Goal: Task Accomplishment & Management: Manage account settings

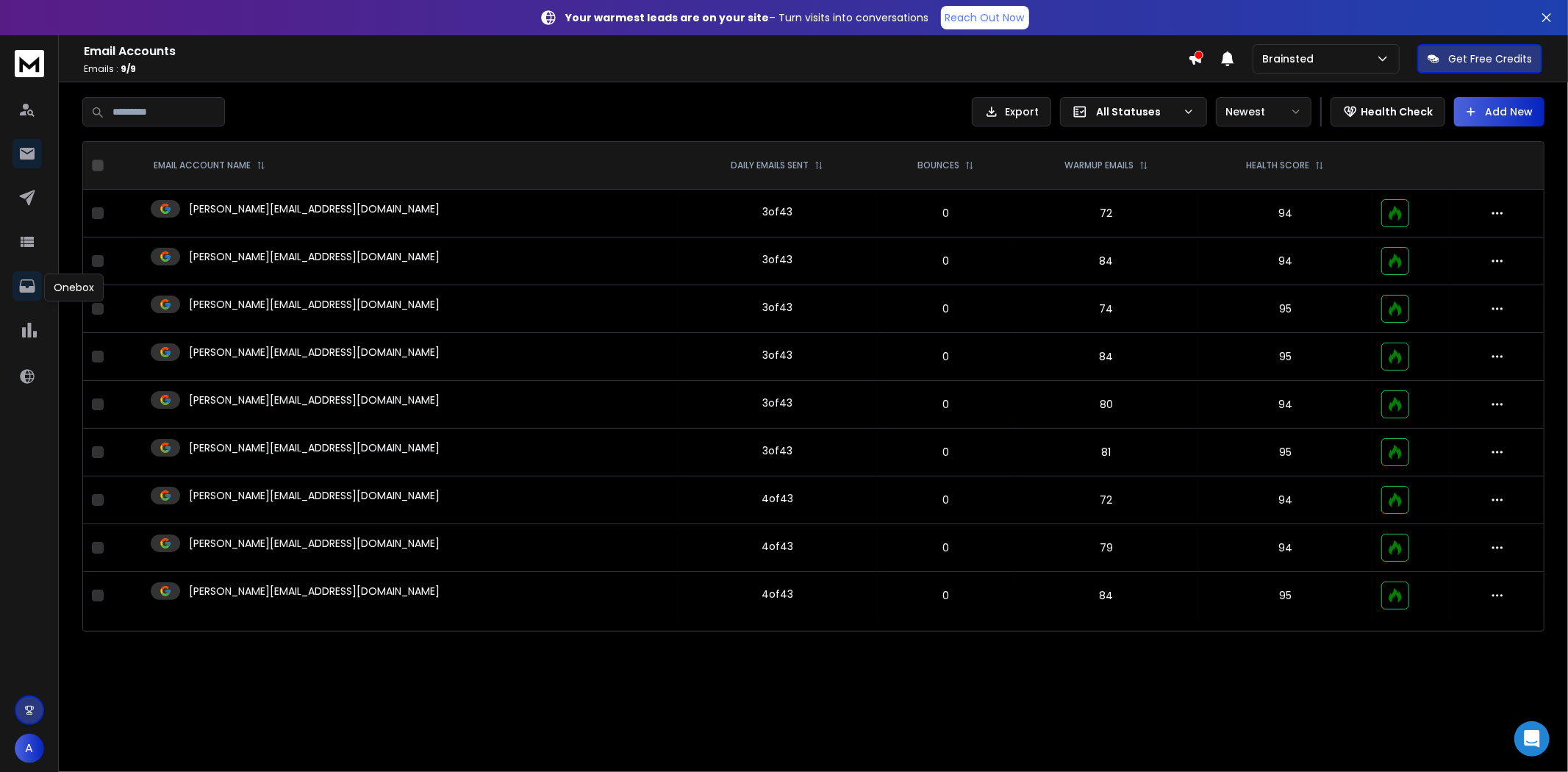
click at [28, 291] on icon at bounding box center [27, 286] width 16 height 13
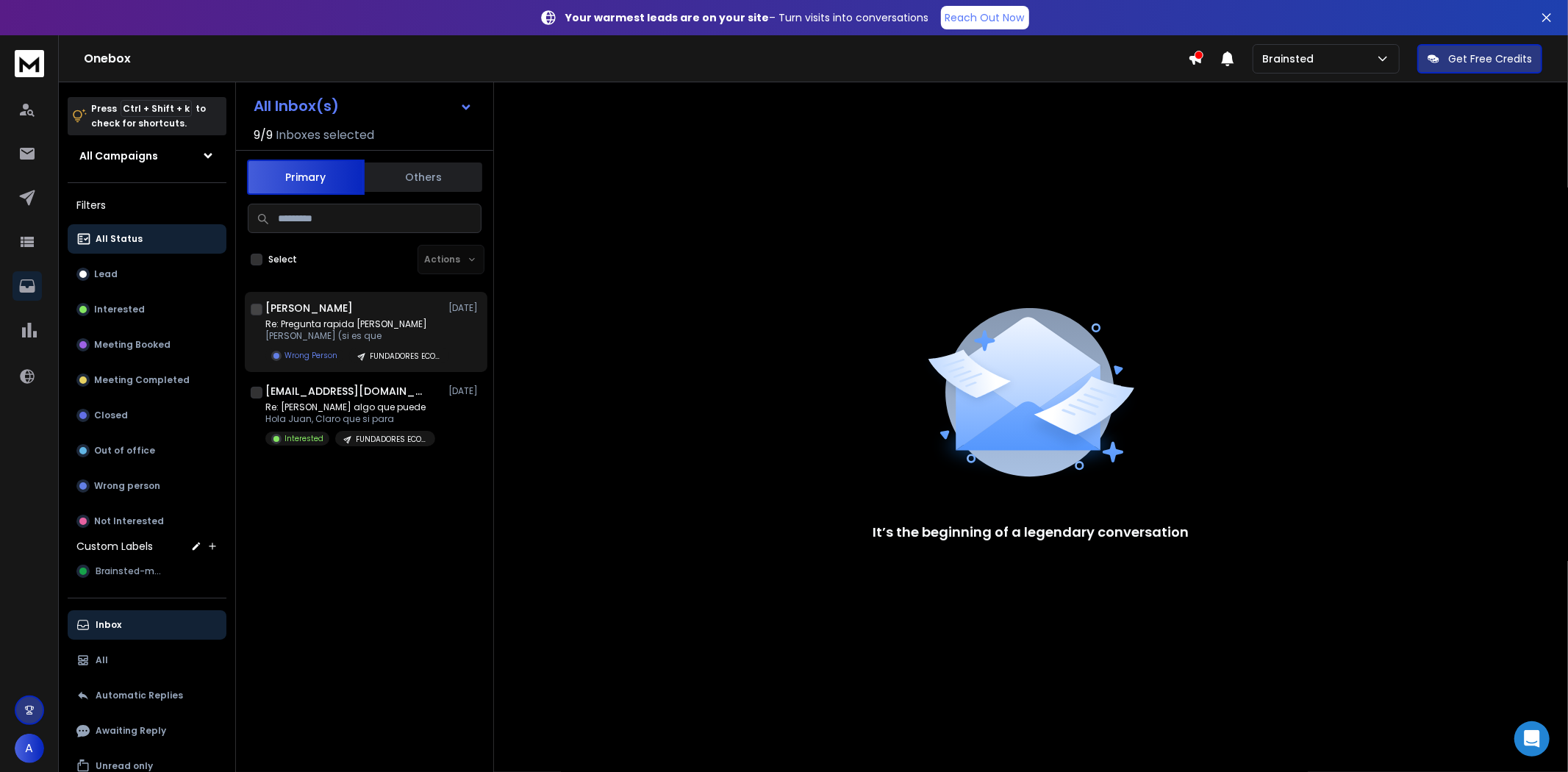
click at [419, 306] on div "[PERSON_NAME] [DATE]" at bounding box center [373, 308] width 216 height 15
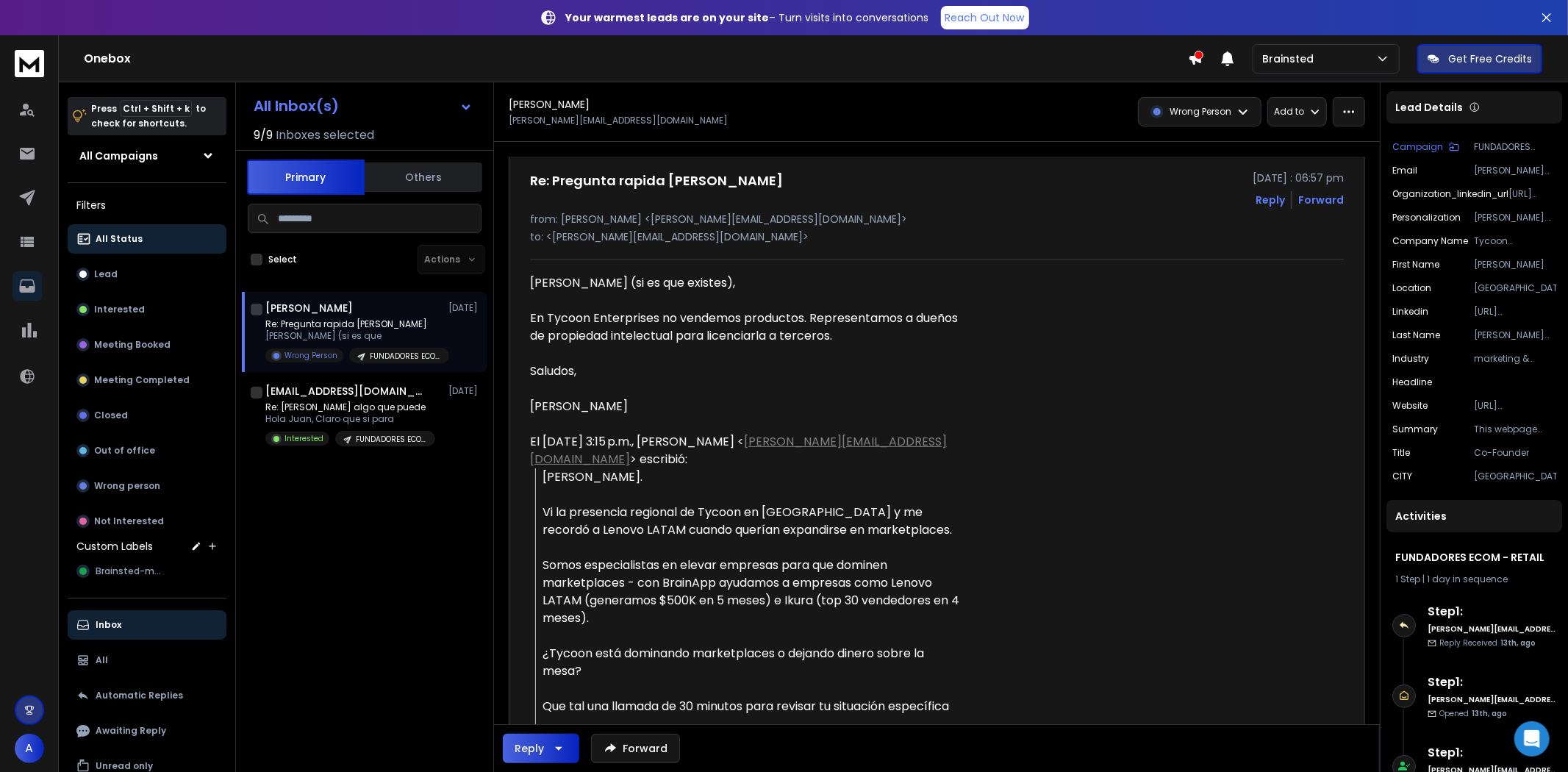
scroll to position [82, 0]
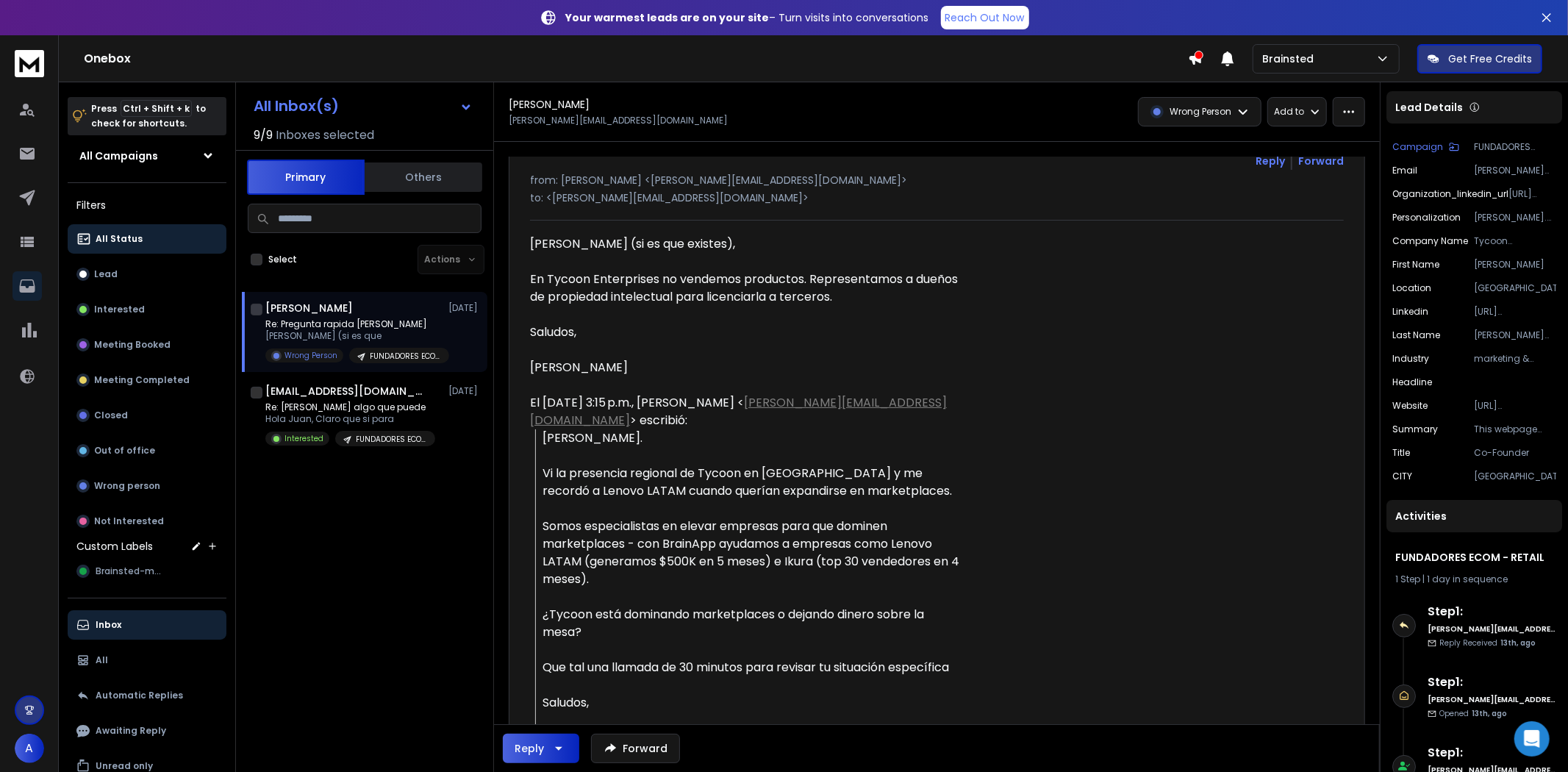
click at [1201, 108] on p "Wrong Person" at bounding box center [1200, 112] width 62 height 12
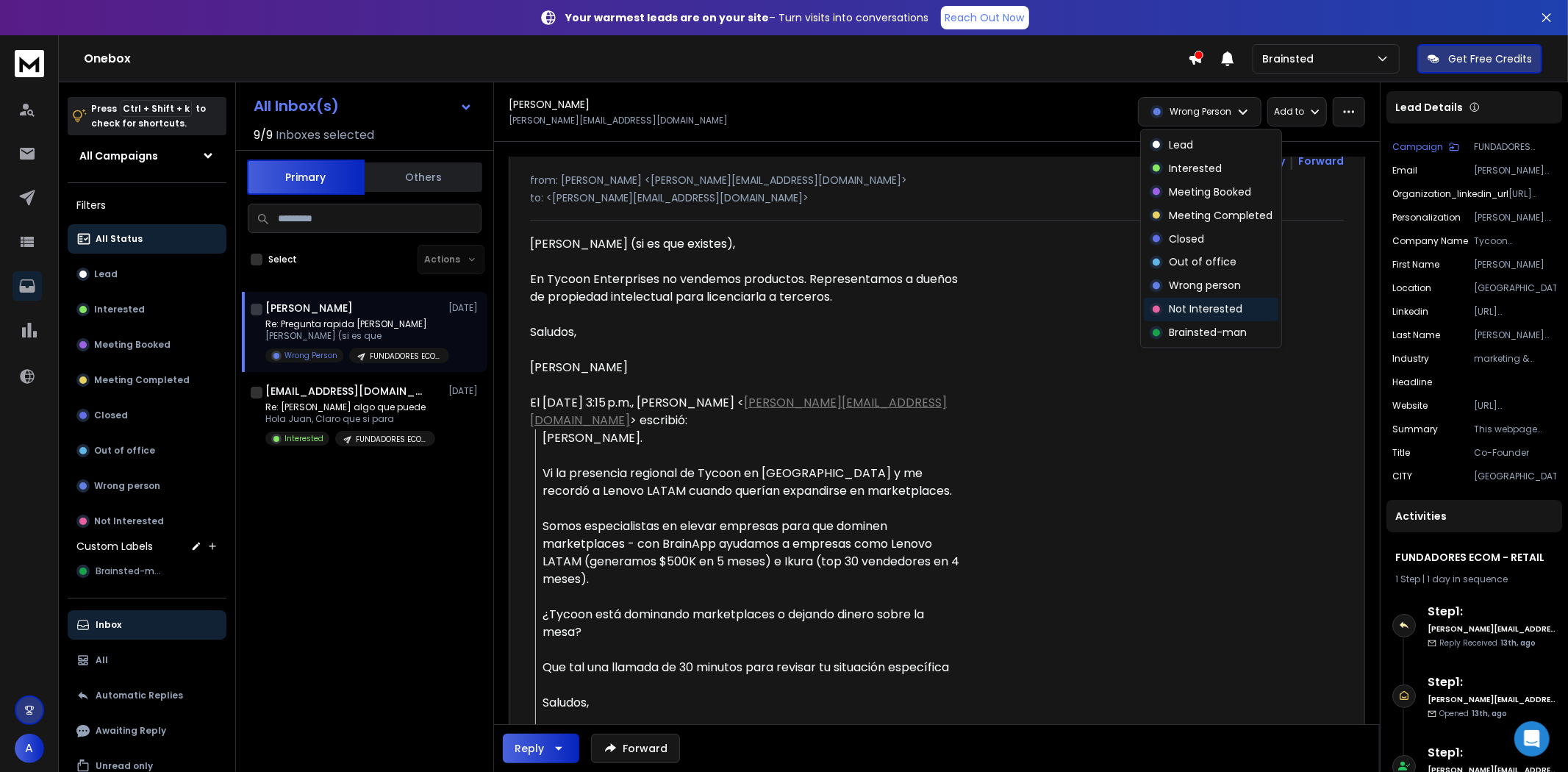
click at [1204, 306] on p "Not Interested" at bounding box center [1206, 309] width 74 height 15
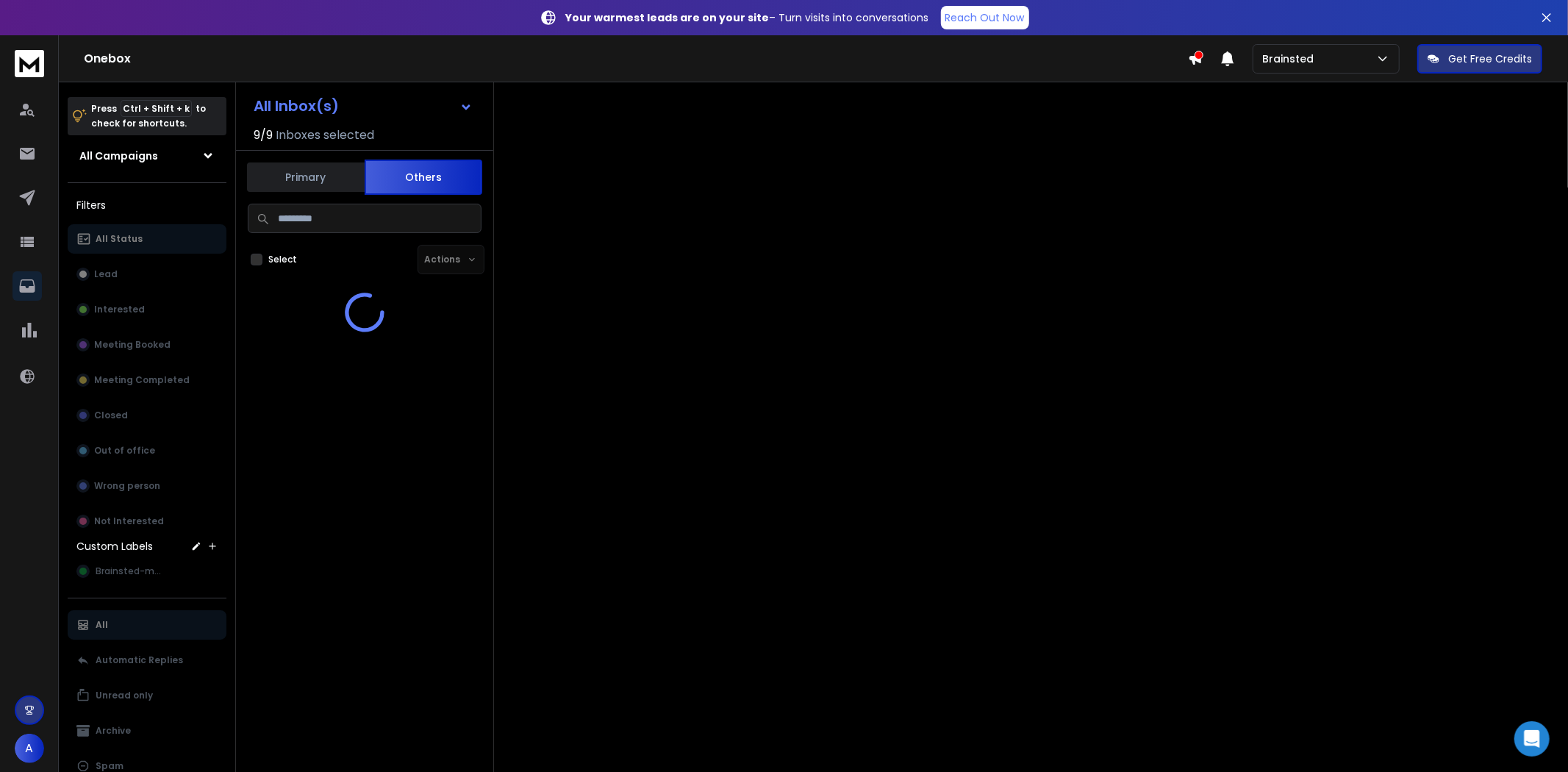
scroll to position [0, 0]
click at [402, 177] on button "Others" at bounding box center [423, 177] width 118 height 35
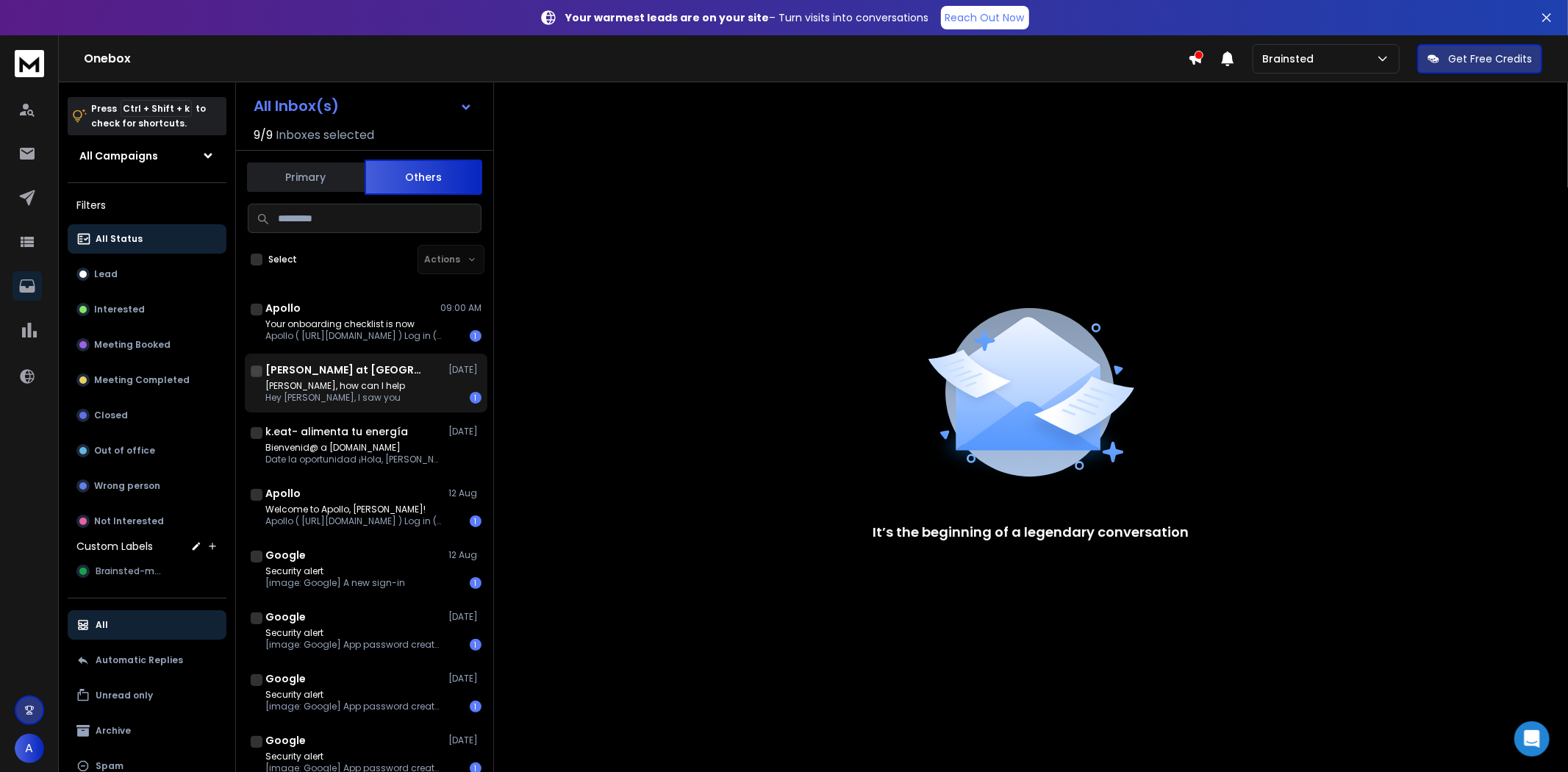
click at [335, 375] on h1 "[PERSON_NAME] at [GEOGRAPHIC_DATA]" at bounding box center [346, 369] width 162 height 15
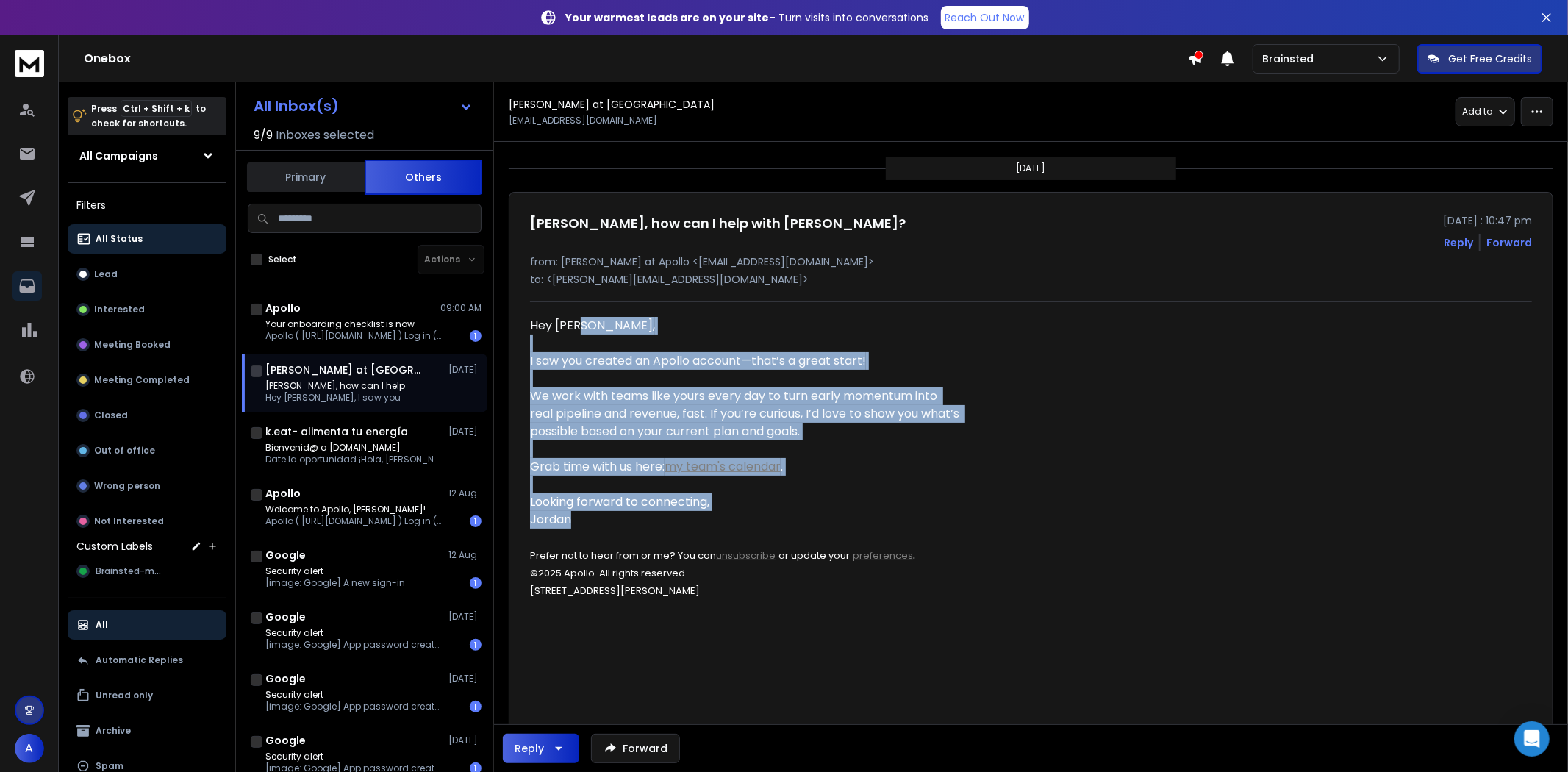
drag, startPoint x: 534, startPoint y: 363, endPoint x: 704, endPoint y: 560, distance: 260.2
click at [704, 560] on div "I’d love to show you what’s possible based on your current plan and goals. ͏  ͏…" at bounding box center [750, 534] width 441 height 435
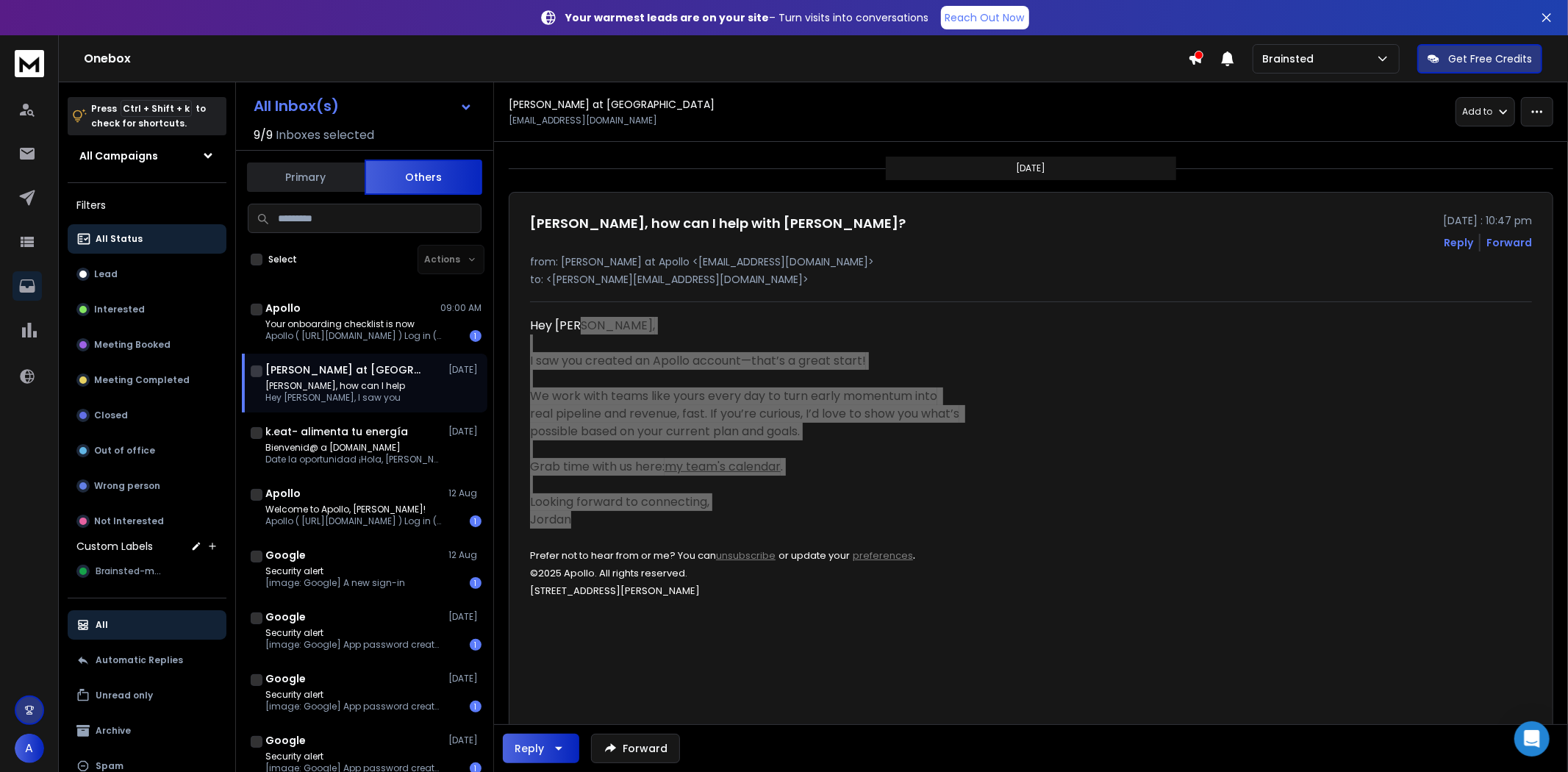
scroll to position [78, 0]
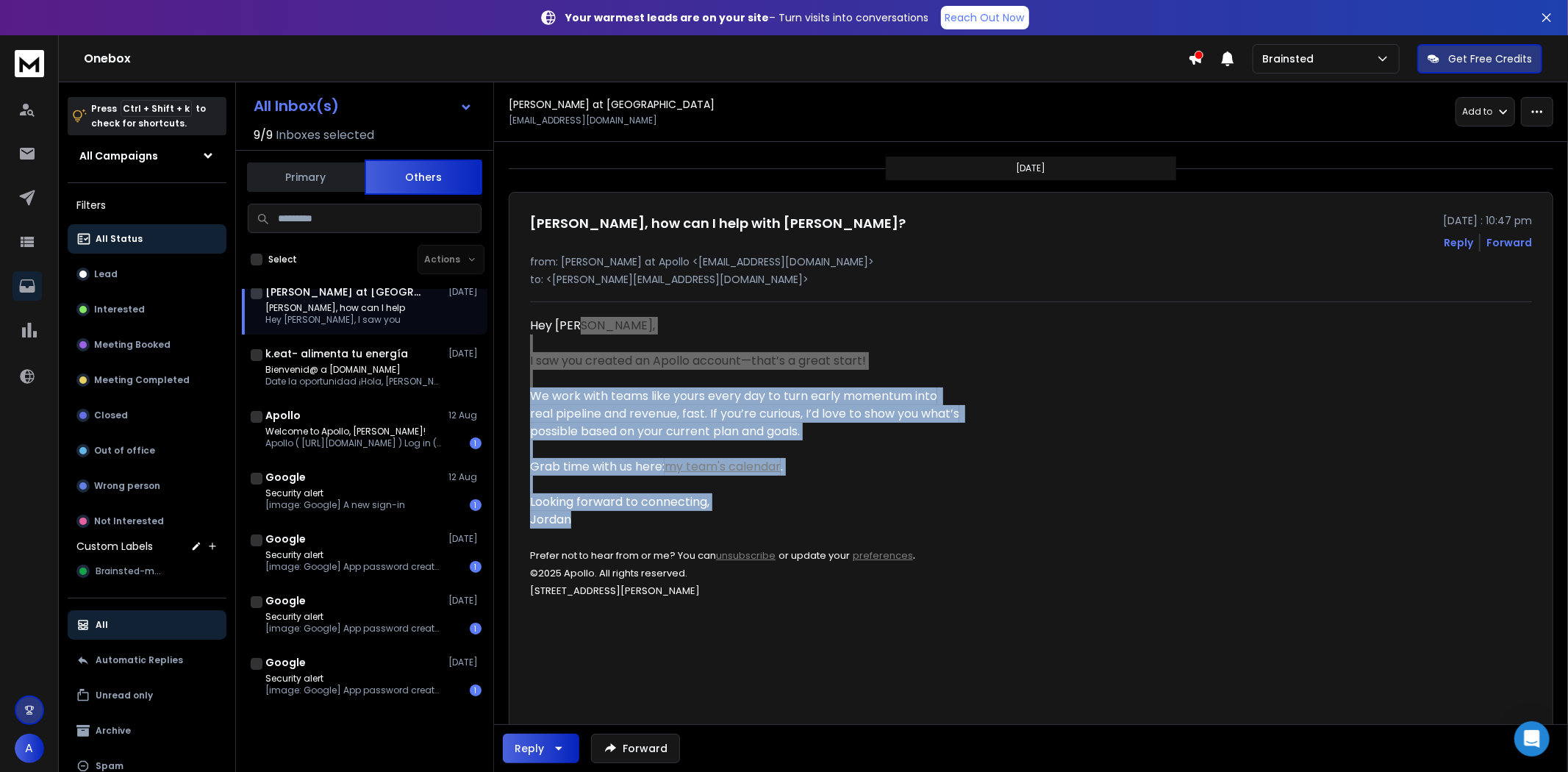
click at [346, 162] on button "Primary" at bounding box center [306, 177] width 118 height 32
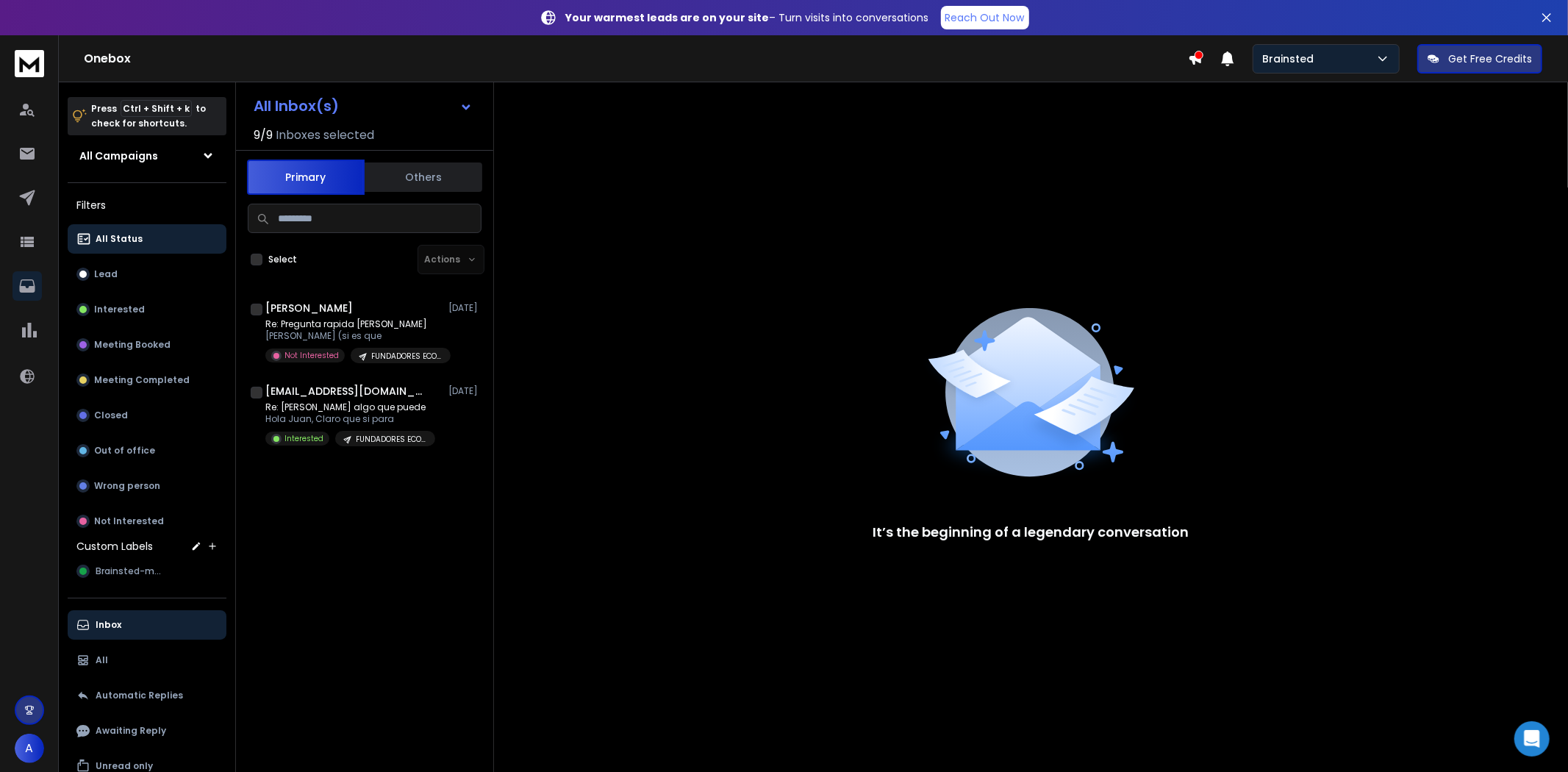
click at [1343, 54] on div "Brainsted" at bounding box center [1326, 59] width 128 height 15
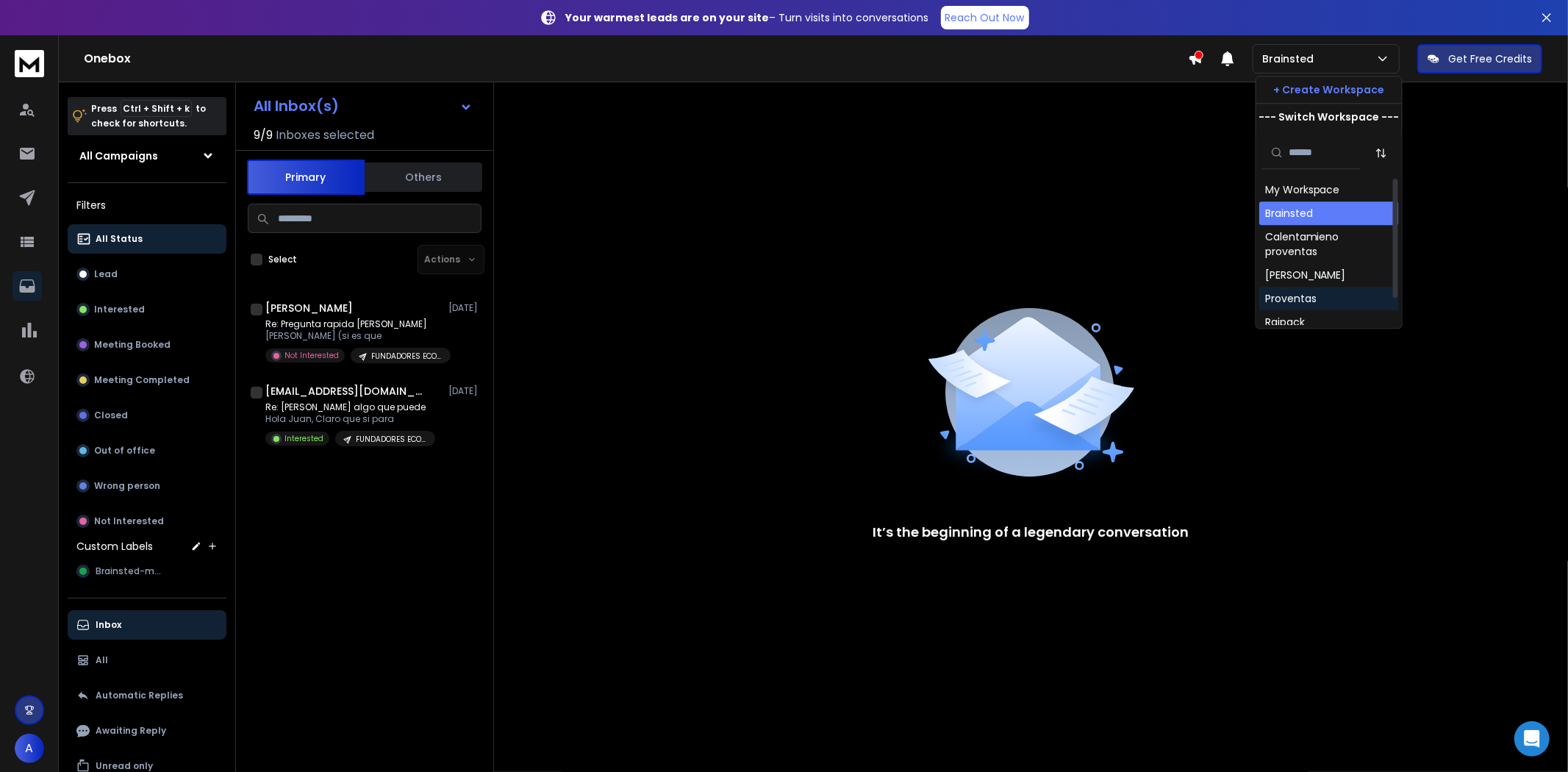
click at [1288, 302] on div "Proventas" at bounding box center [1291, 298] width 52 height 15
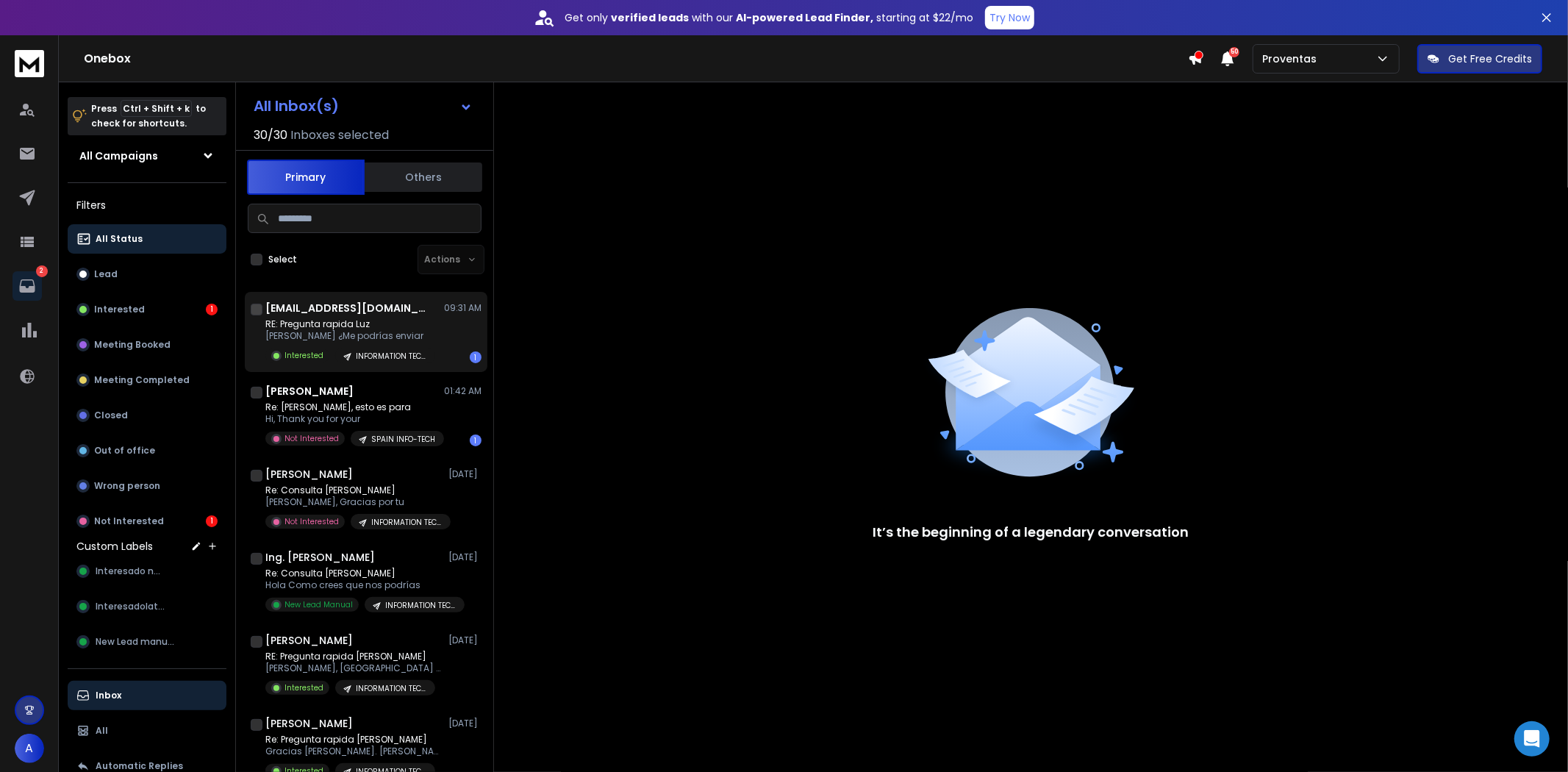
click at [393, 309] on h1 "[EMAIL_ADDRESS][DOMAIN_NAME]" at bounding box center [346, 308] width 162 height 15
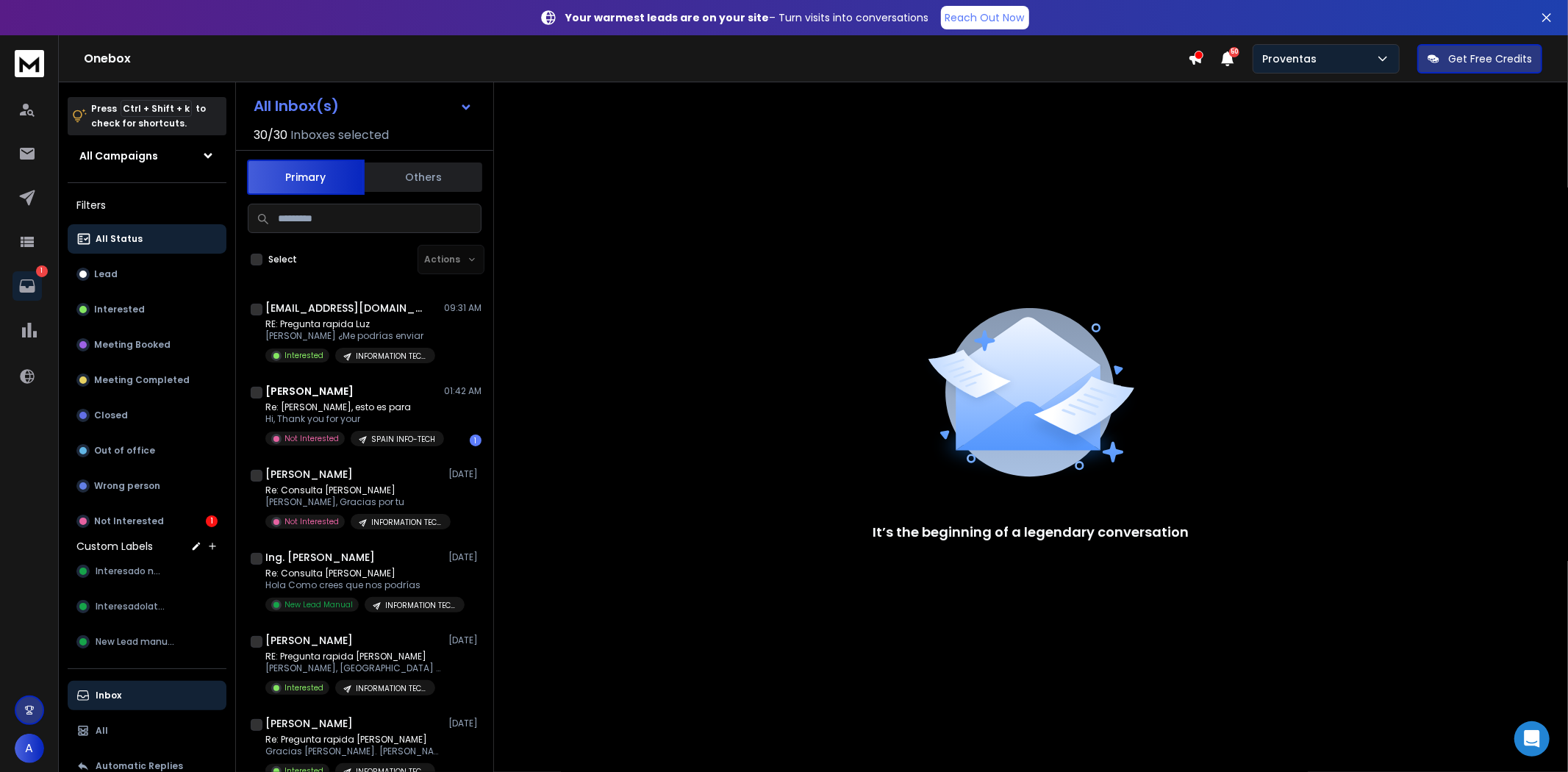
click at [1336, 59] on div "Proventas" at bounding box center [1326, 59] width 128 height 15
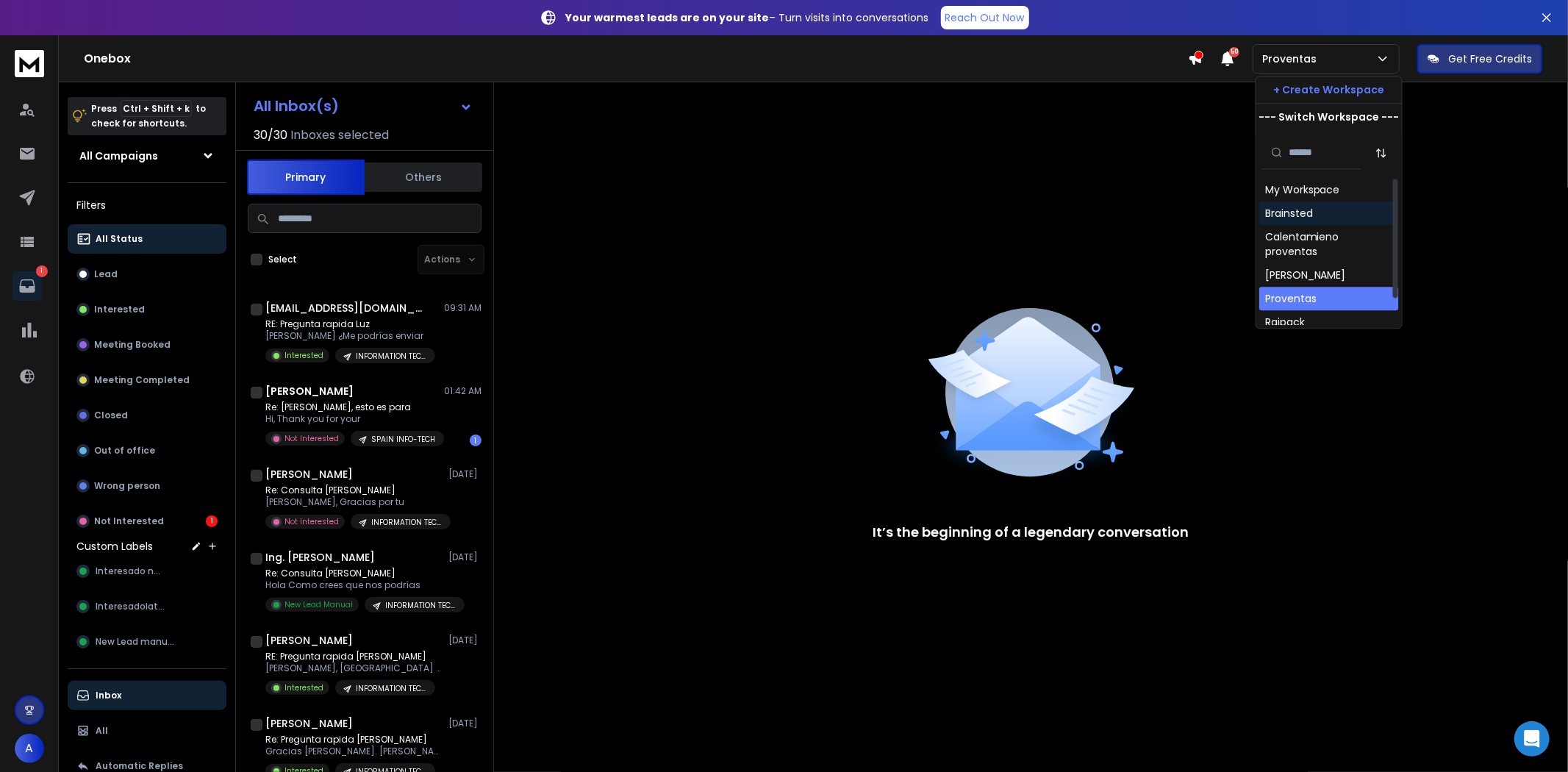
click at [1314, 206] on div "Brainsted" at bounding box center [1329, 213] width 140 height 24
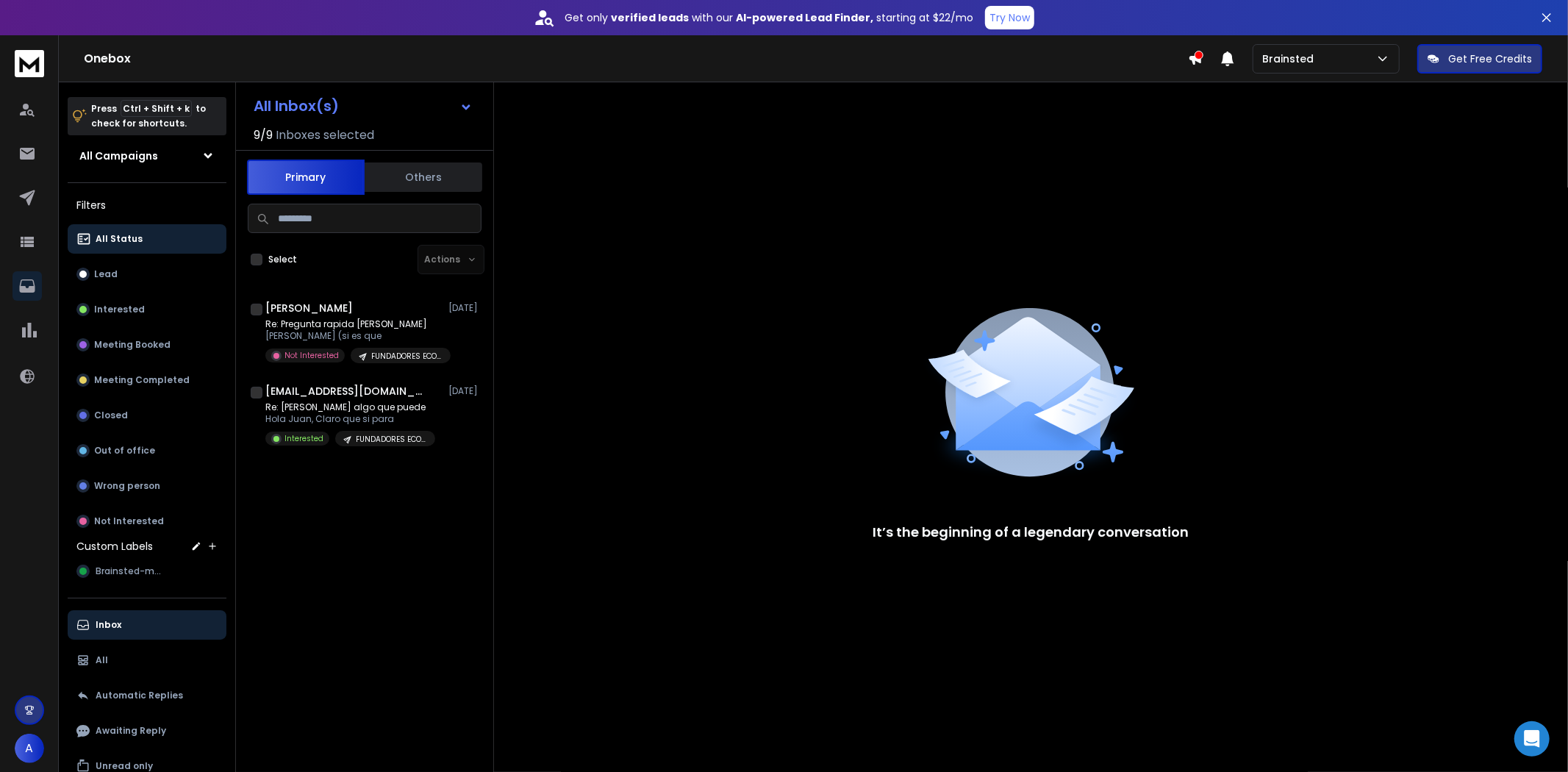
click at [471, 166] on button "Others" at bounding box center [423, 177] width 118 height 32
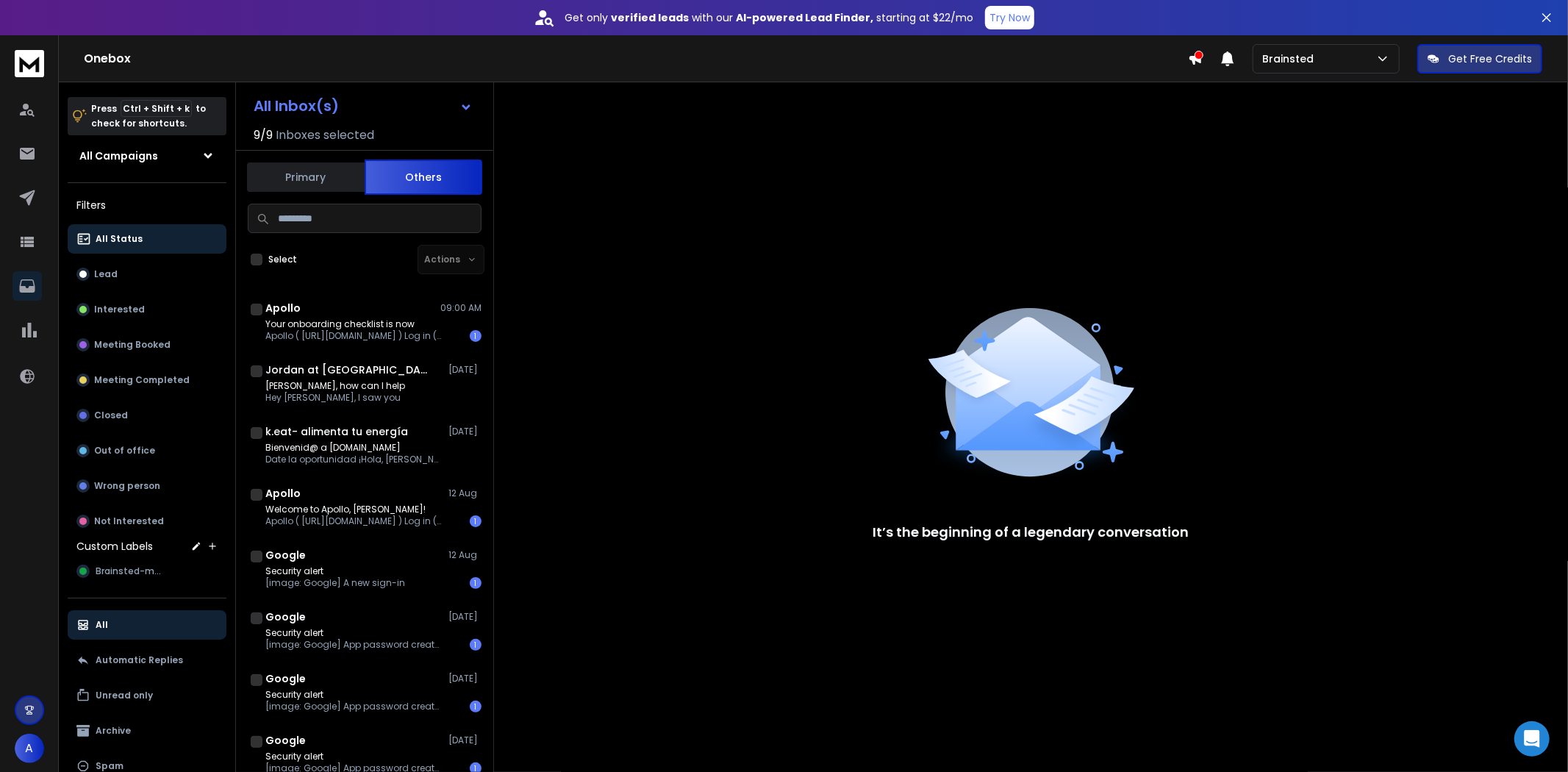
click at [313, 179] on button "Primary" at bounding box center [306, 177] width 118 height 32
